Goal: Task Accomplishment & Management: Use online tool/utility

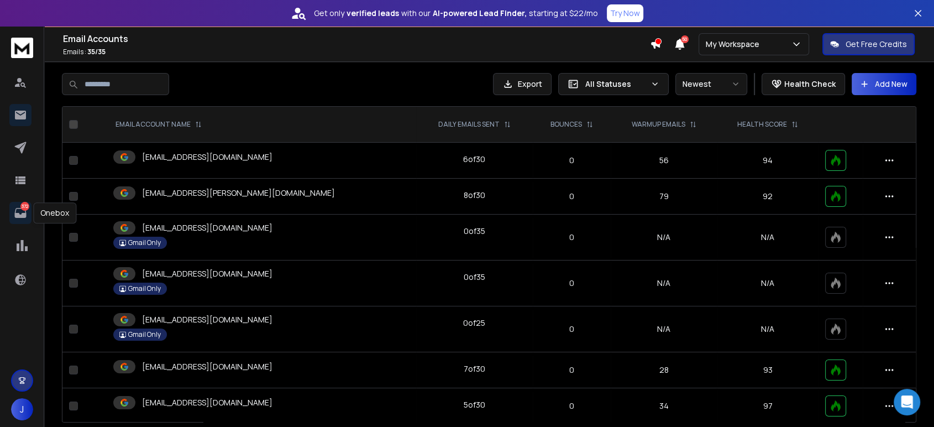
click at [18, 205] on link "372" at bounding box center [20, 213] width 22 height 22
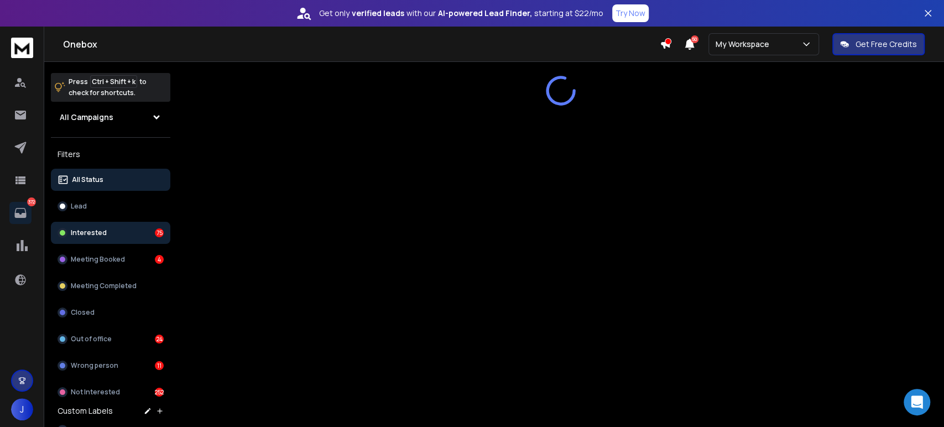
click at [143, 242] on button "Interested 75" at bounding box center [110, 233] width 119 height 22
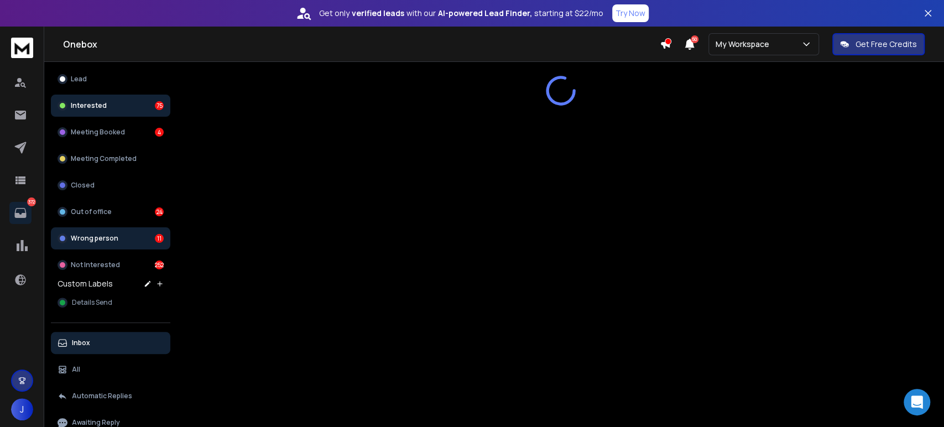
scroll to position [137, 0]
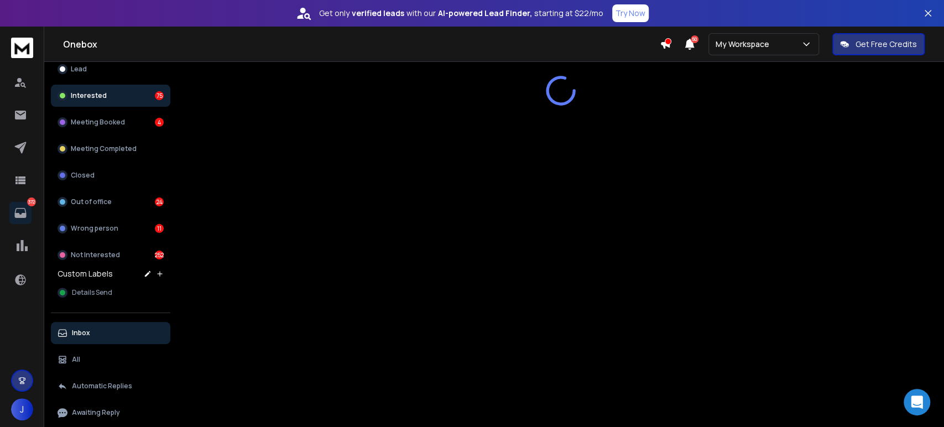
click at [87, 289] on span "Details Send" at bounding box center [92, 292] width 40 height 9
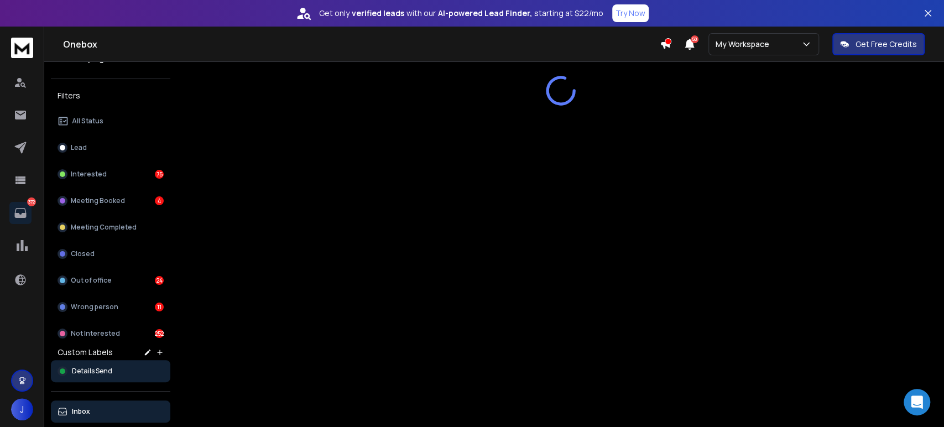
scroll to position [56, 0]
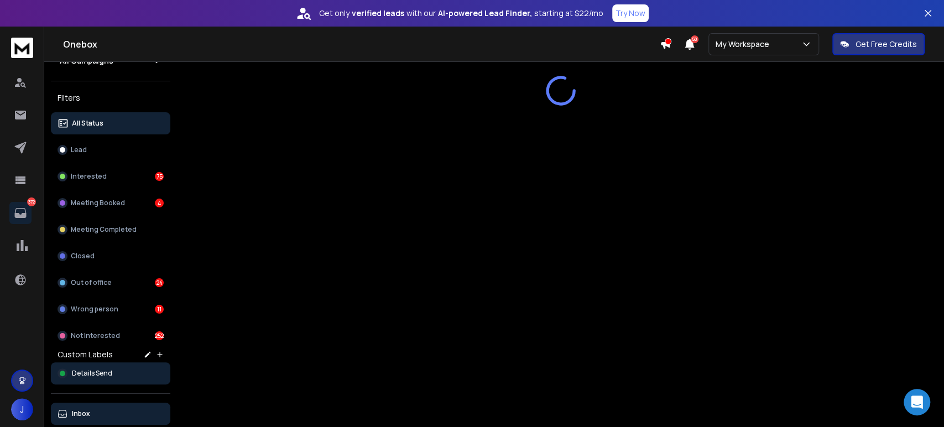
click at [102, 121] on button "All Status" at bounding box center [110, 123] width 119 height 22
